Goal: Task Accomplishment & Management: Use online tool/utility

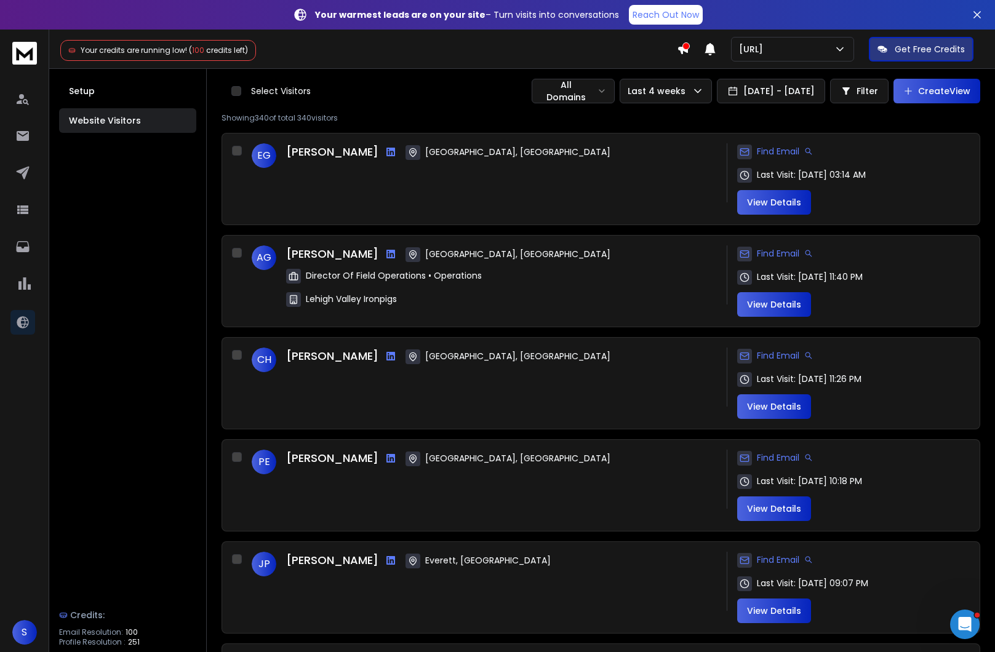
click at [386, 254] on div "[PERSON_NAME] [GEOGRAPHIC_DATA], [GEOGRAPHIC_DATA]" at bounding box center [448, 254] width 324 height 17
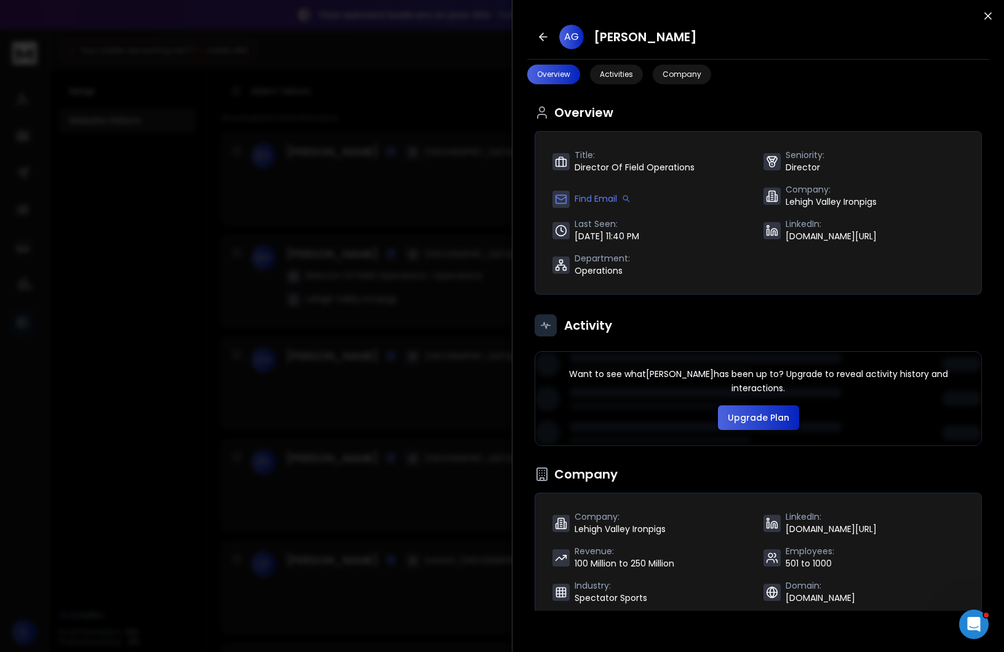
click at [984, 22] on icon "button" at bounding box center [988, 16] width 12 height 12
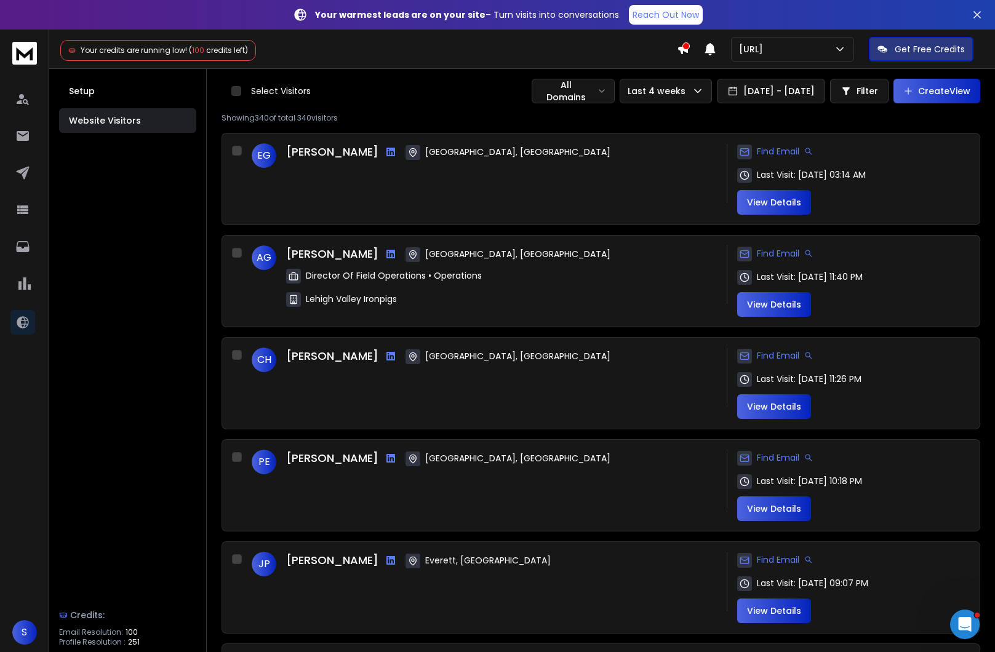
click at [386, 254] on icon at bounding box center [391, 254] width 10 height 10
click at [386, 357] on icon at bounding box center [391, 356] width 10 height 10
click at [386, 458] on icon at bounding box center [391, 459] width 10 height 10
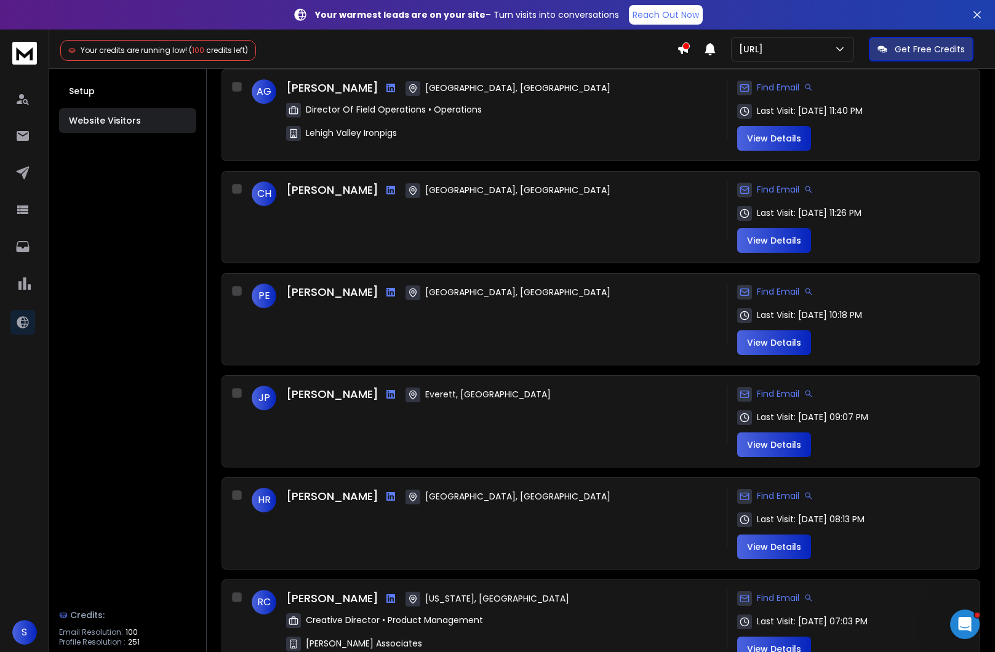
scroll to position [174, 0]
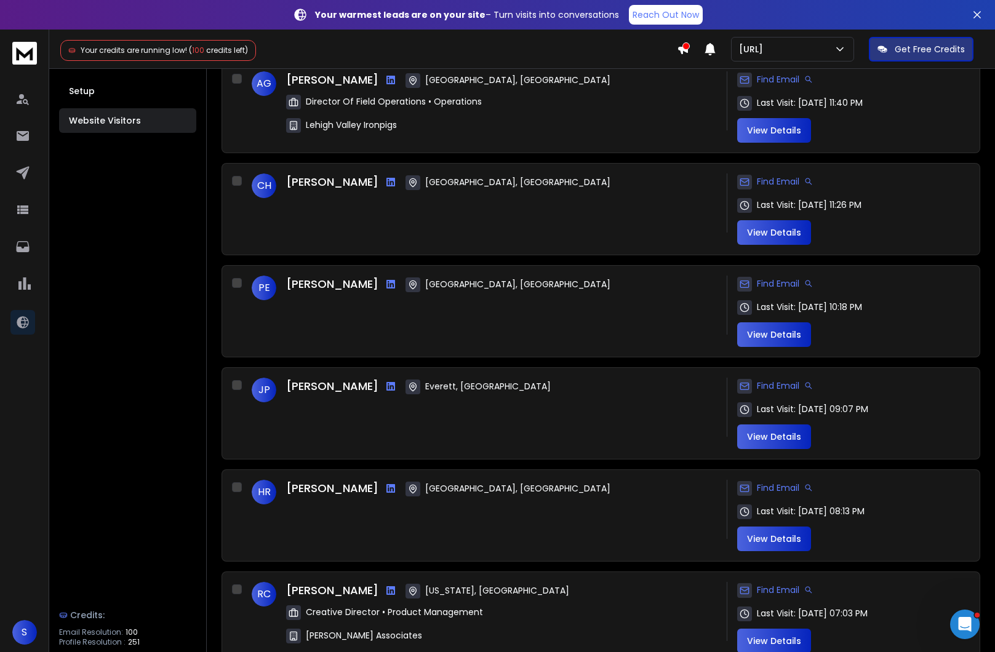
click at [388, 386] on icon at bounding box center [390, 386] width 9 height 9
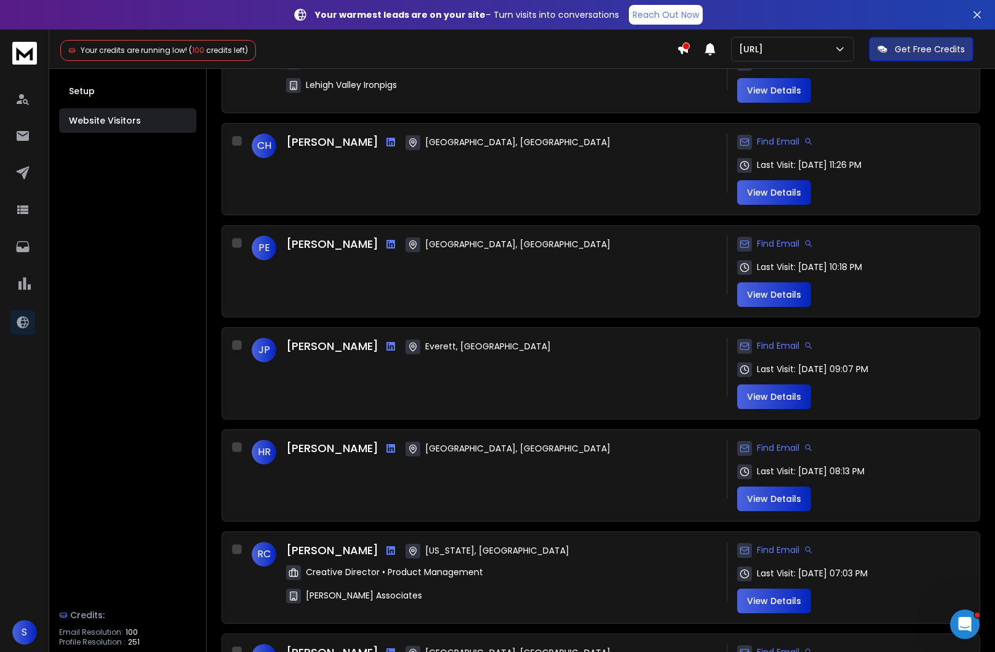
scroll to position [238, 0]
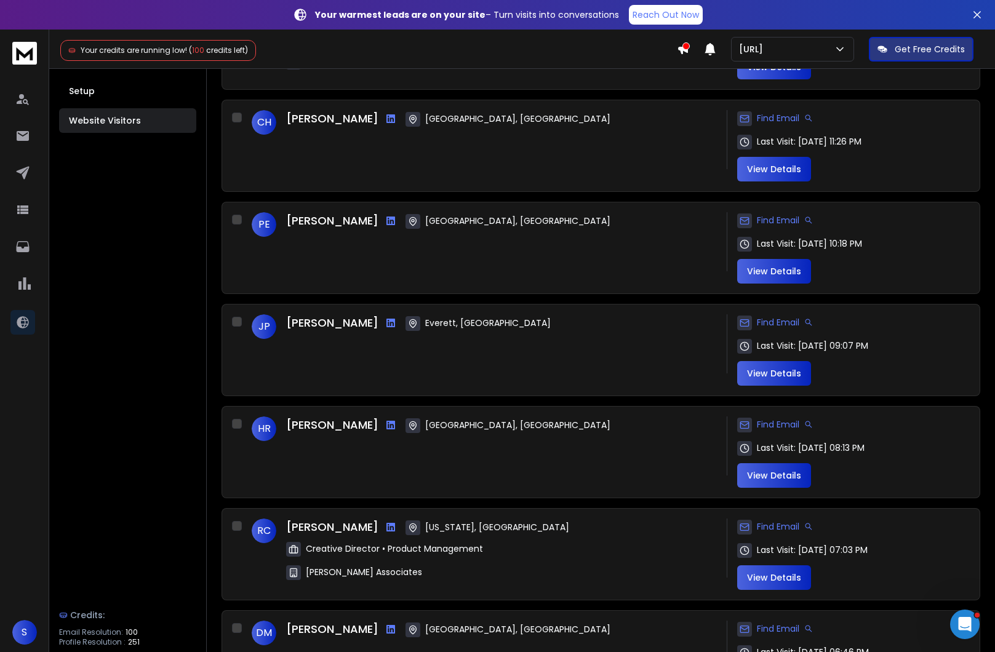
click at [386, 425] on icon at bounding box center [391, 425] width 10 height 10
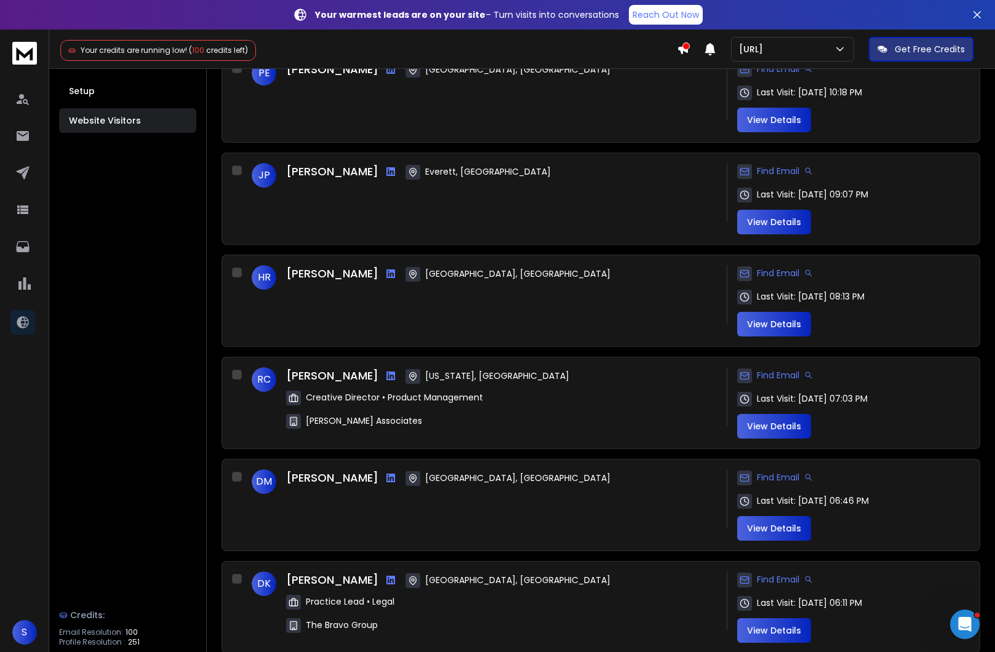
scroll to position [402, 0]
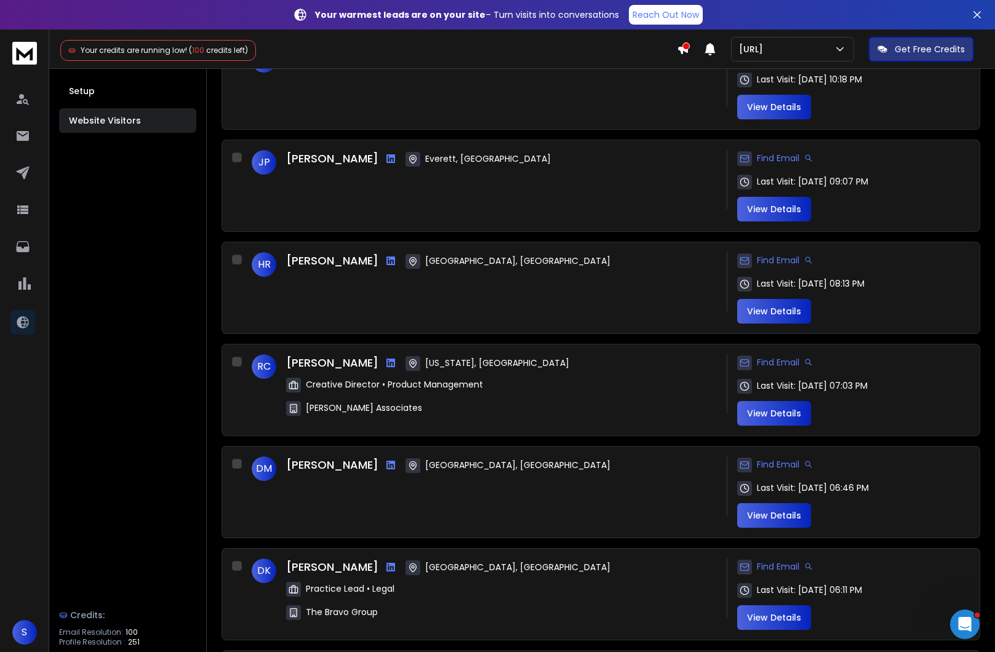
click at [386, 363] on icon at bounding box center [390, 363] width 9 height 9
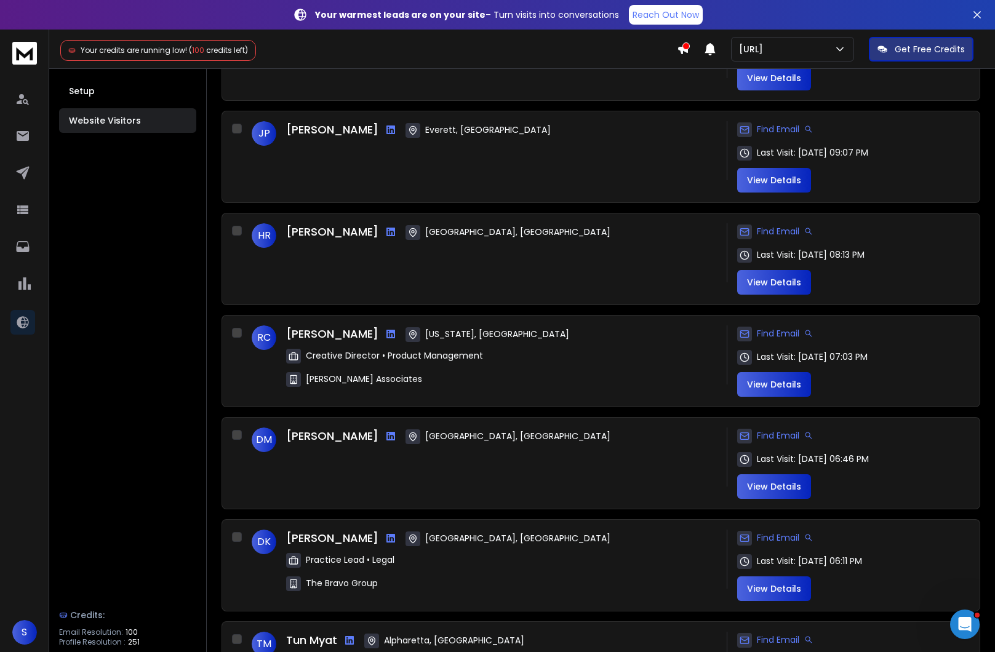
scroll to position [439, 0]
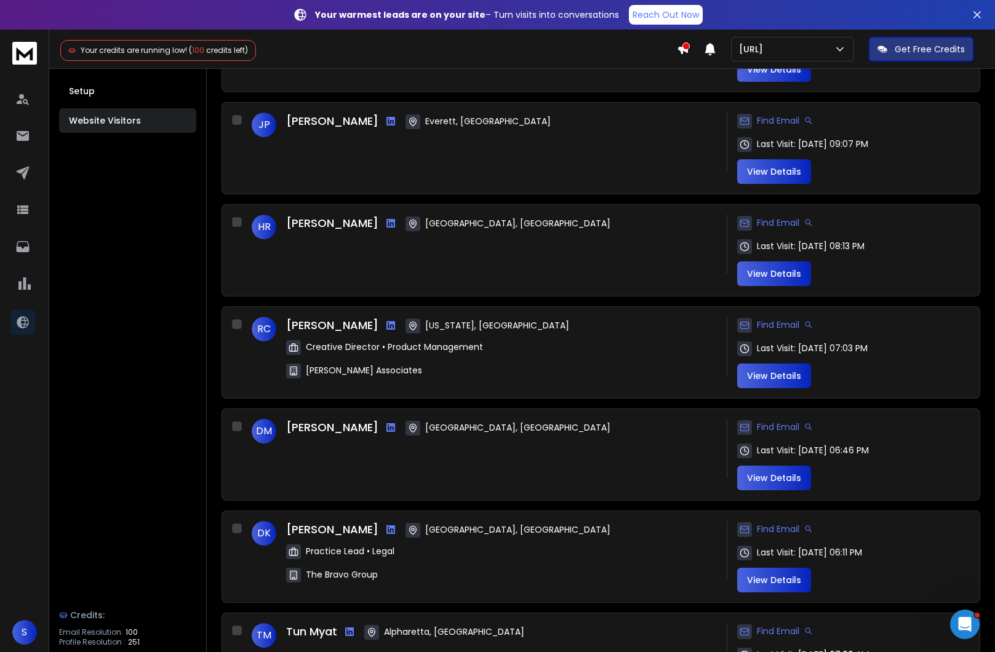
click at [387, 426] on icon at bounding box center [391, 428] width 10 height 10
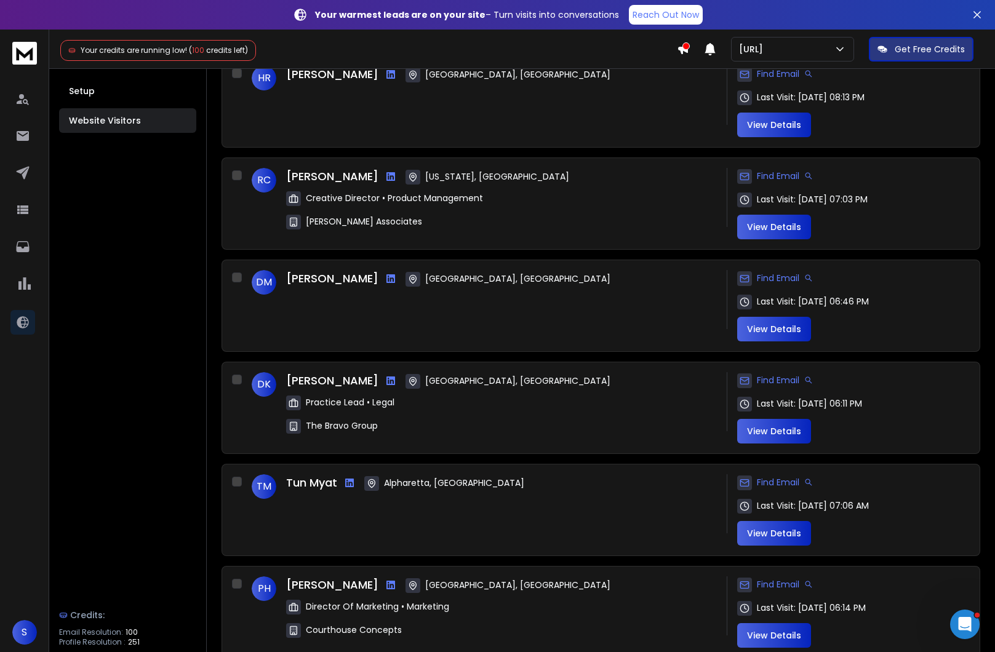
scroll to position [589, 0]
click at [386, 381] on icon at bounding box center [391, 380] width 10 height 10
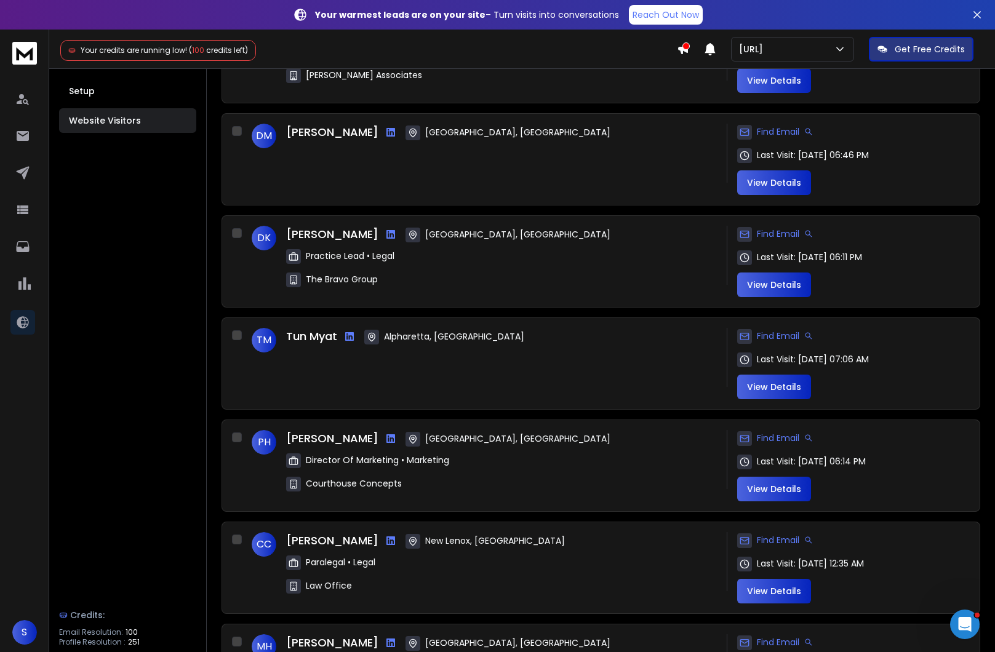
scroll to position [746, 0]
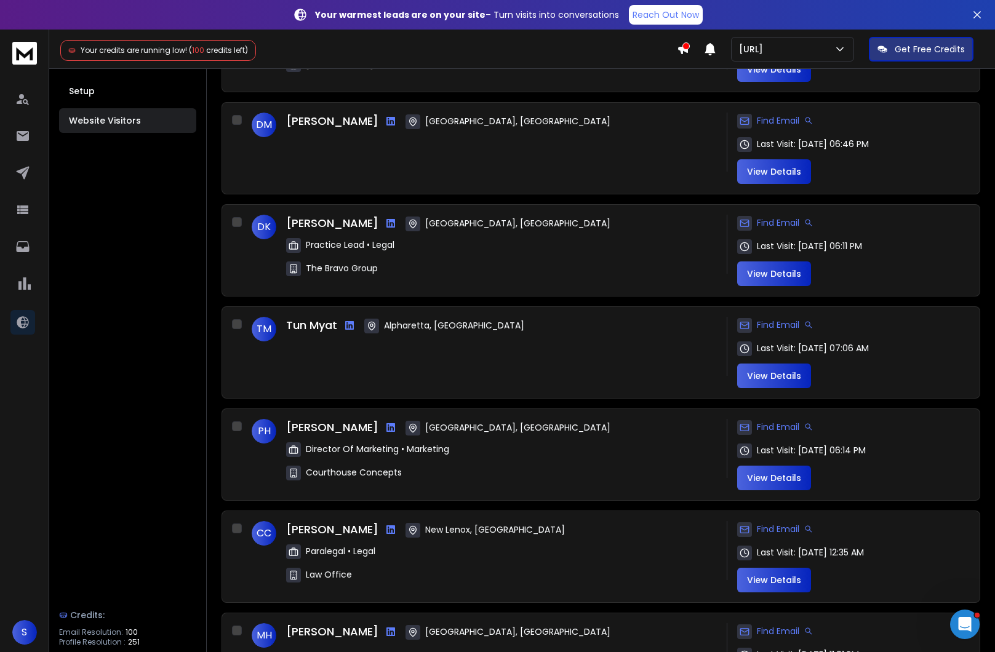
click at [348, 330] on icon at bounding box center [350, 326] width 10 height 10
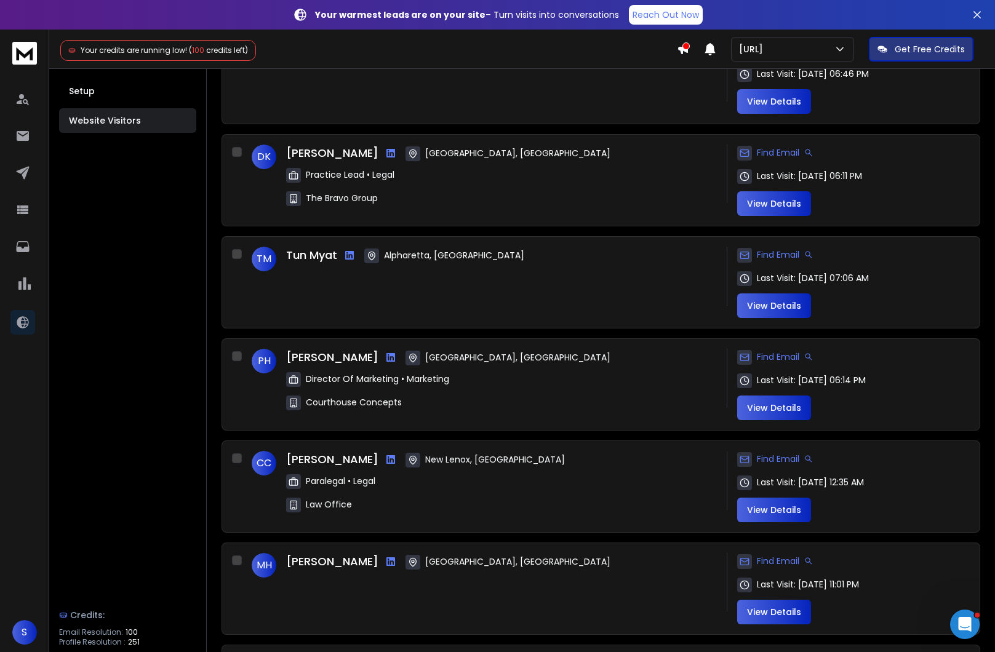
scroll to position [817, 0]
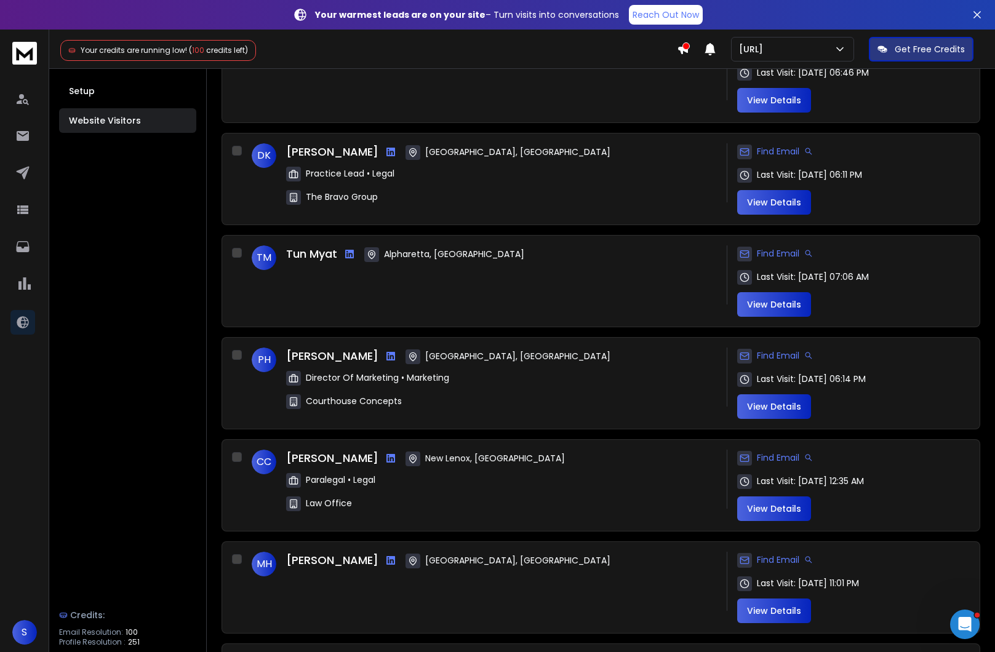
click at [386, 455] on icon at bounding box center [390, 458] width 9 height 9
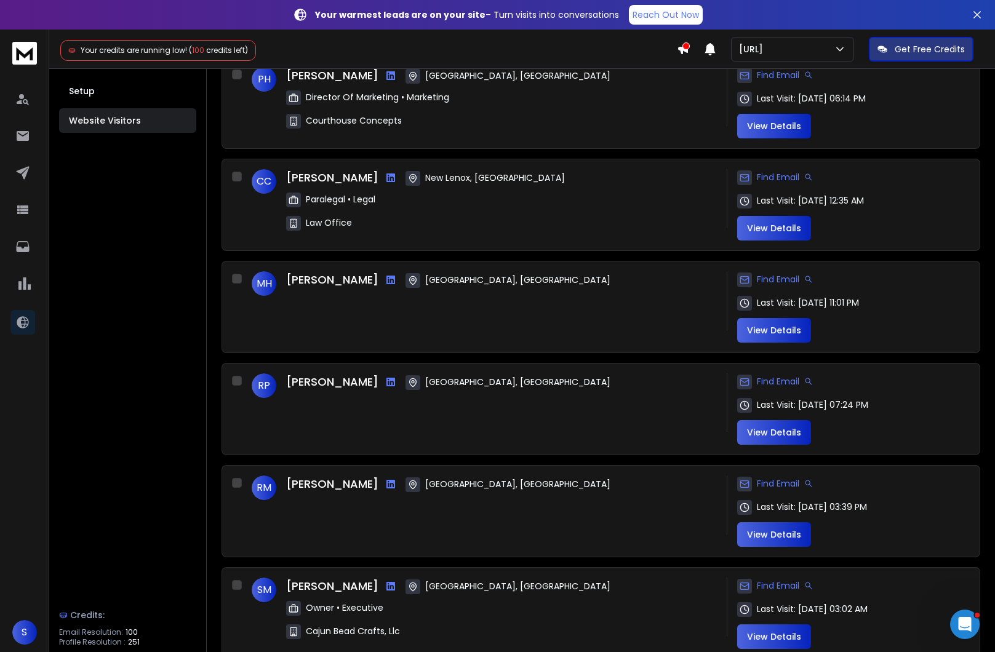
scroll to position [1102, 0]
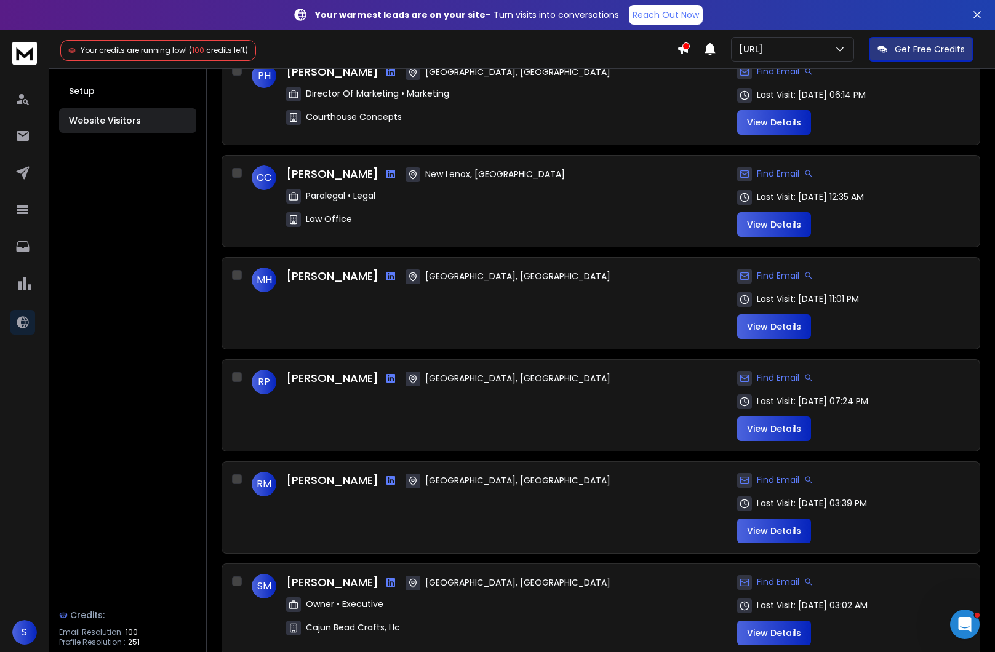
click at [386, 382] on icon at bounding box center [390, 378] width 9 height 9
click at [386, 272] on icon at bounding box center [390, 276] width 9 height 9
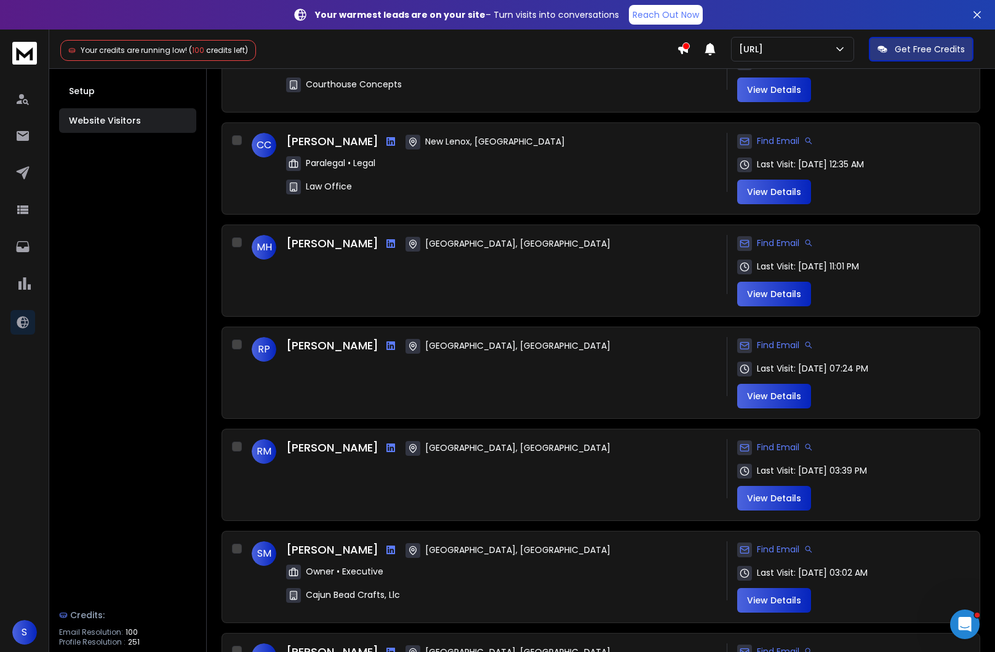
scroll to position [1145, 0]
